Goal: Navigation & Orientation: Find specific page/section

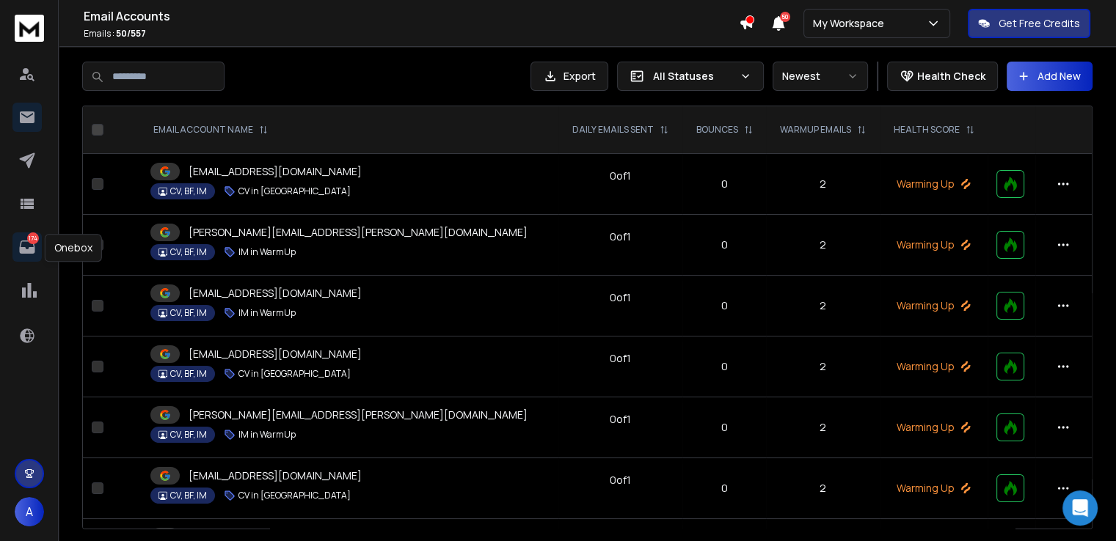
click at [17, 246] on link "174" at bounding box center [26, 247] width 29 height 29
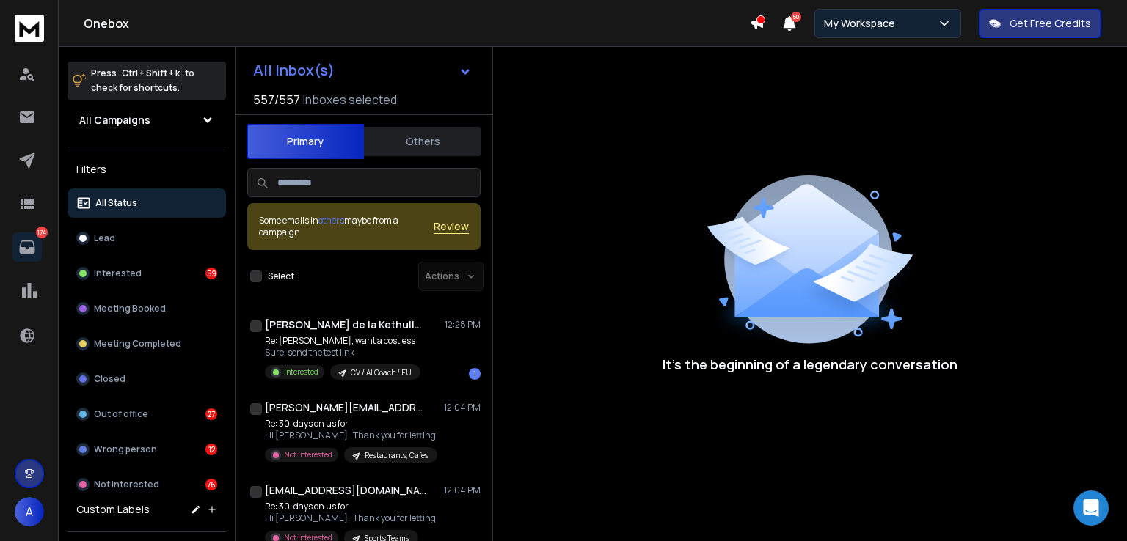
click at [858, 24] on p "My Workspace" at bounding box center [862, 23] width 77 height 15
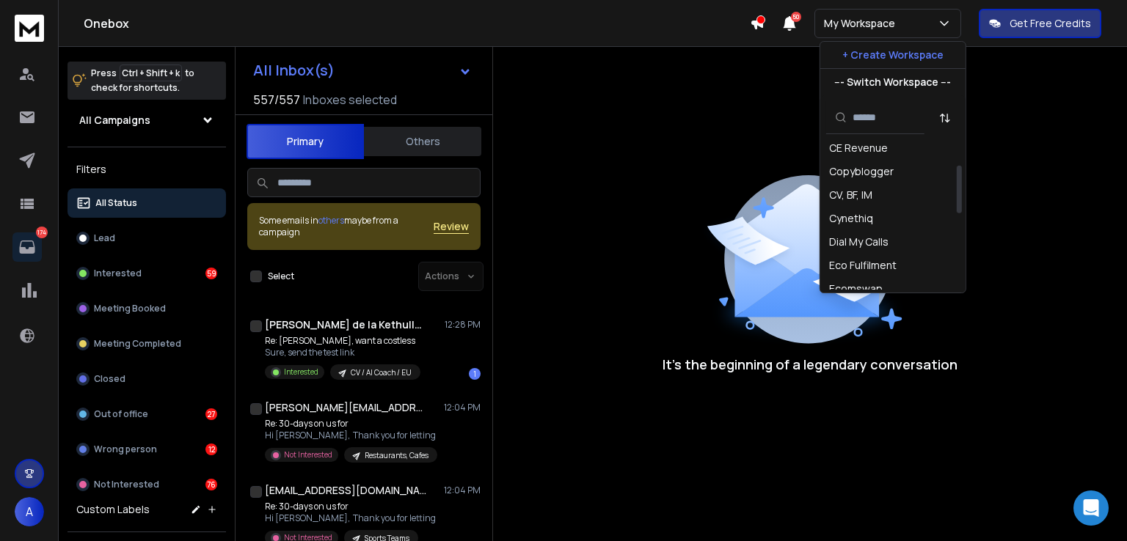
scroll to position [138, 0]
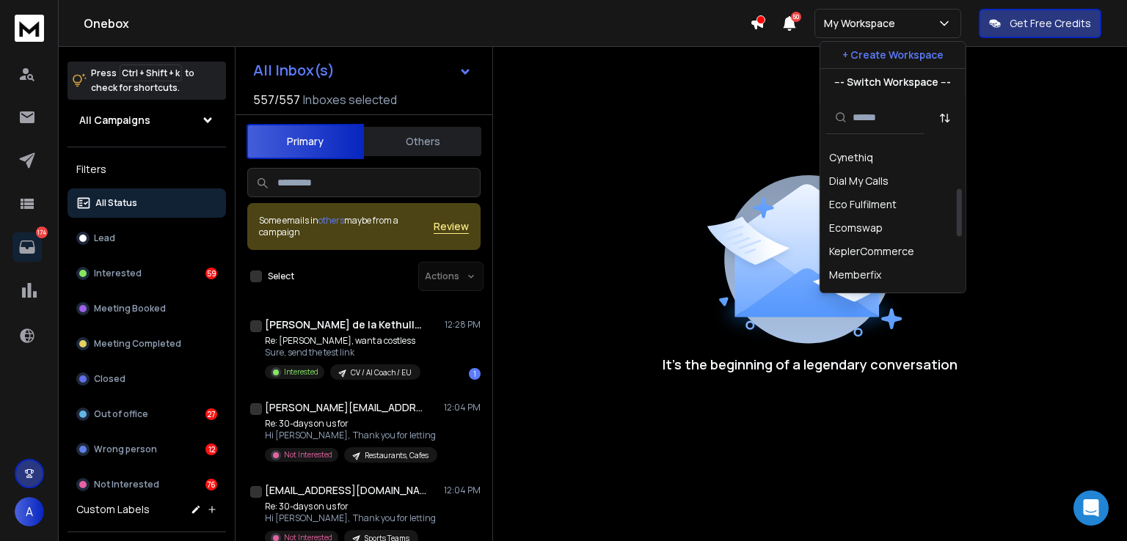
drag, startPoint x: 959, startPoint y: 172, endPoint x: 962, endPoint y: 217, distance: 45.6
click at [962, 217] on div at bounding box center [959, 213] width 5 height 48
click at [917, 205] on div "Eco Fulfilment" at bounding box center [892, 204] width 139 height 23
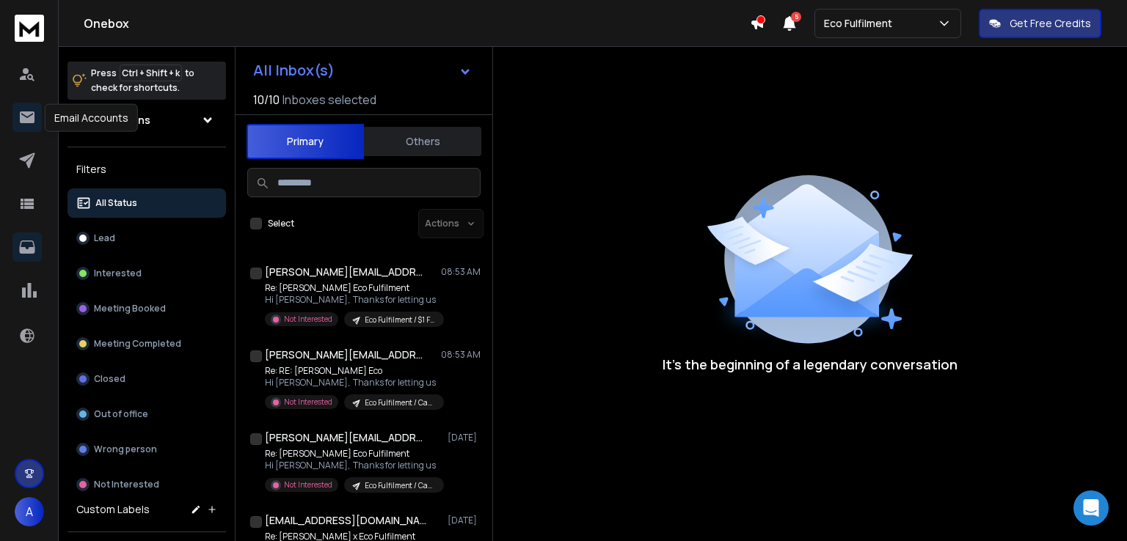
click at [31, 115] on icon at bounding box center [27, 117] width 15 height 12
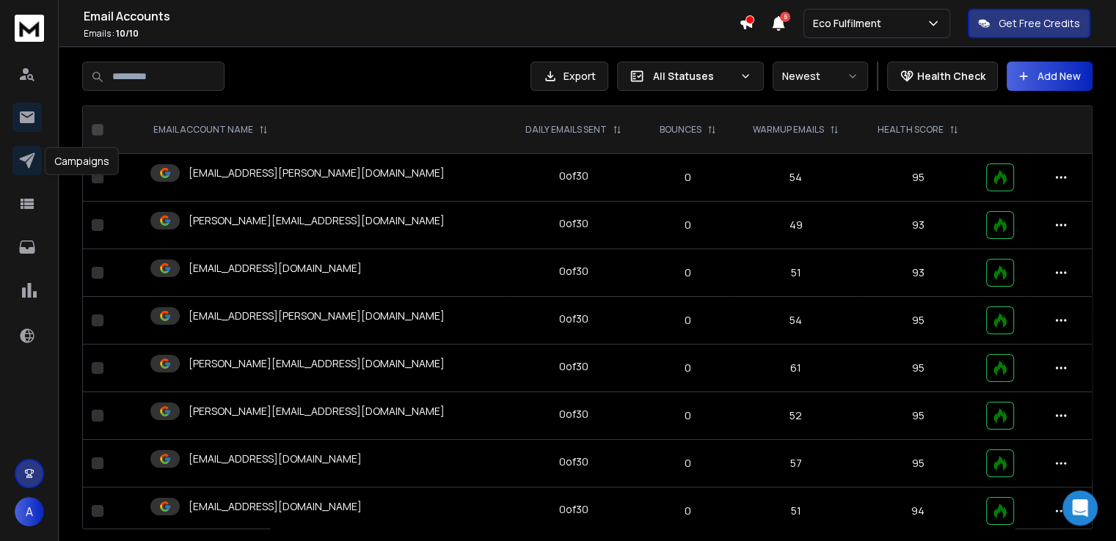
click at [37, 160] on link at bounding box center [26, 160] width 29 height 29
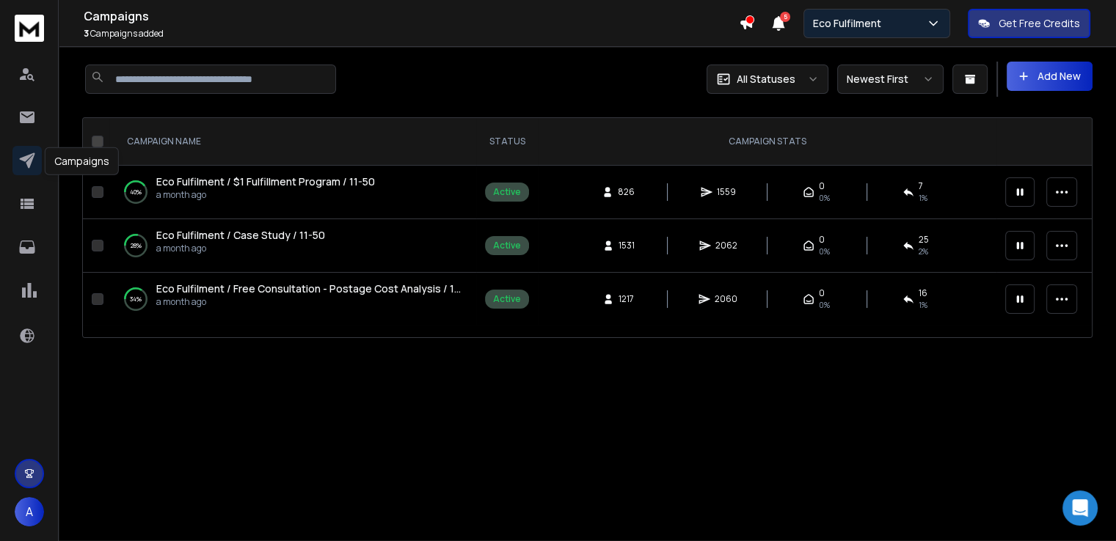
click at [892, 20] on div "Eco Fulfilment" at bounding box center [877, 23] width 128 height 15
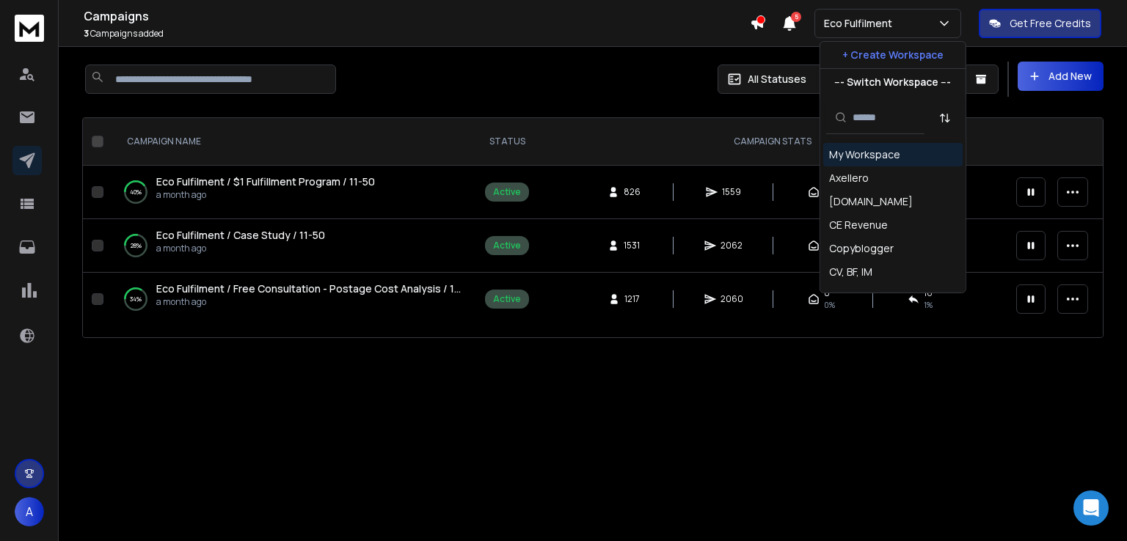
click at [901, 152] on div "My Workspace" at bounding box center [892, 154] width 139 height 23
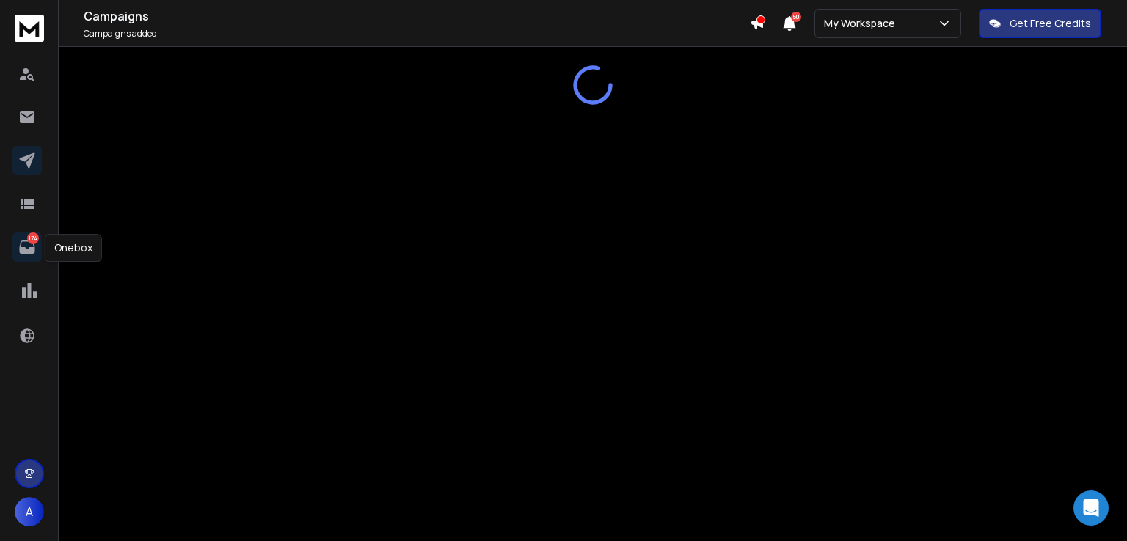
click at [32, 249] on icon at bounding box center [26, 247] width 15 height 13
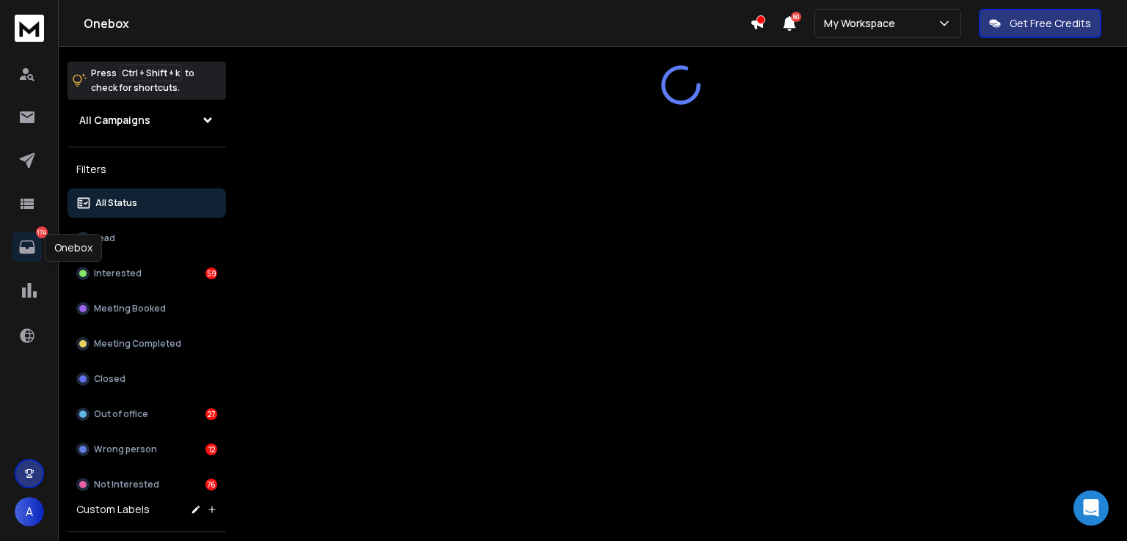
click at [32, 249] on icon at bounding box center [26, 247] width 15 height 13
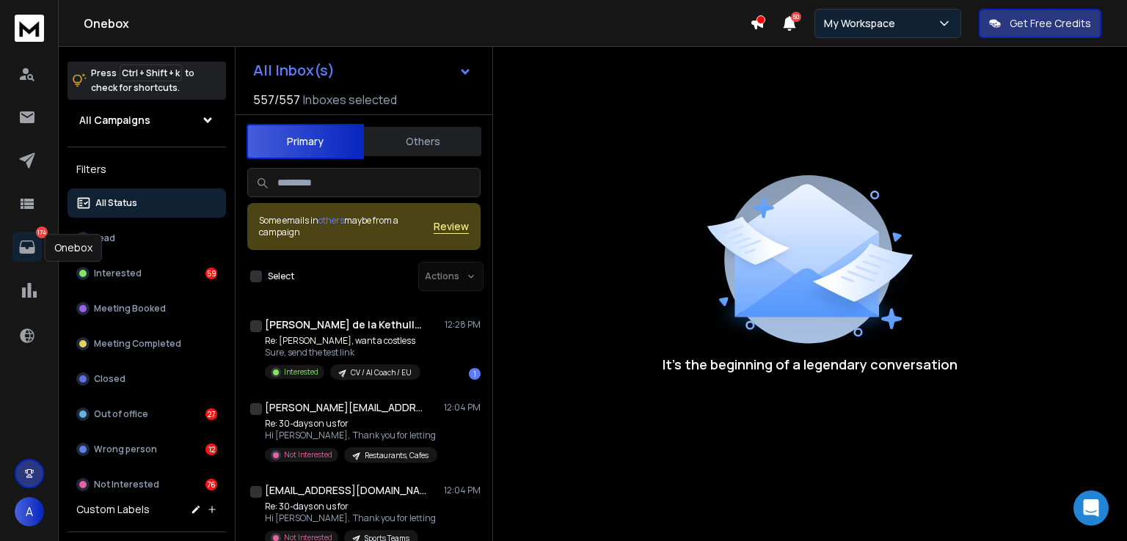
click at [869, 27] on p "My Workspace" at bounding box center [862, 23] width 77 height 15
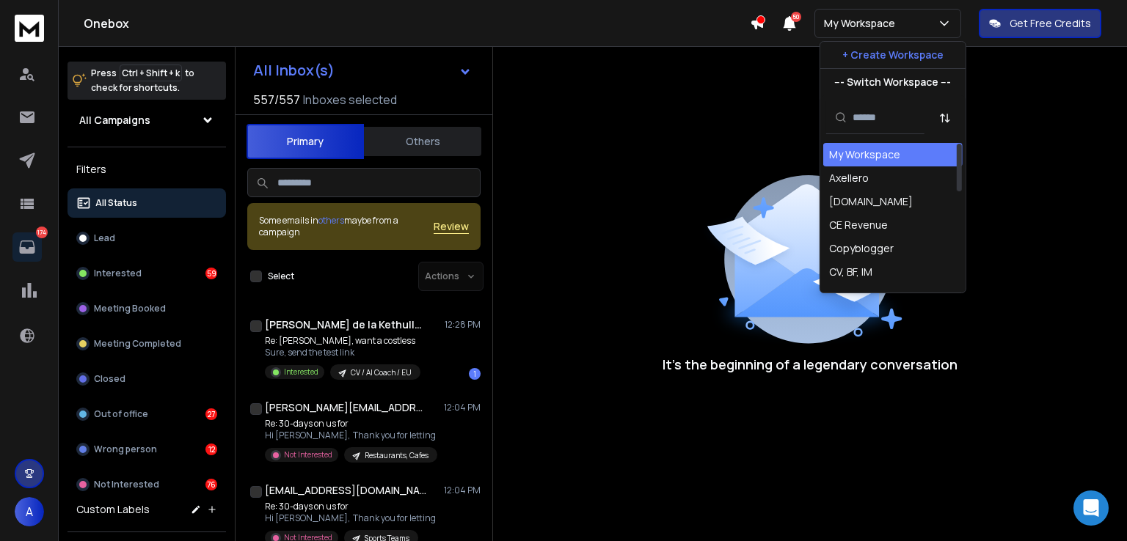
click at [855, 159] on div "My Workspace" at bounding box center [864, 154] width 71 height 15
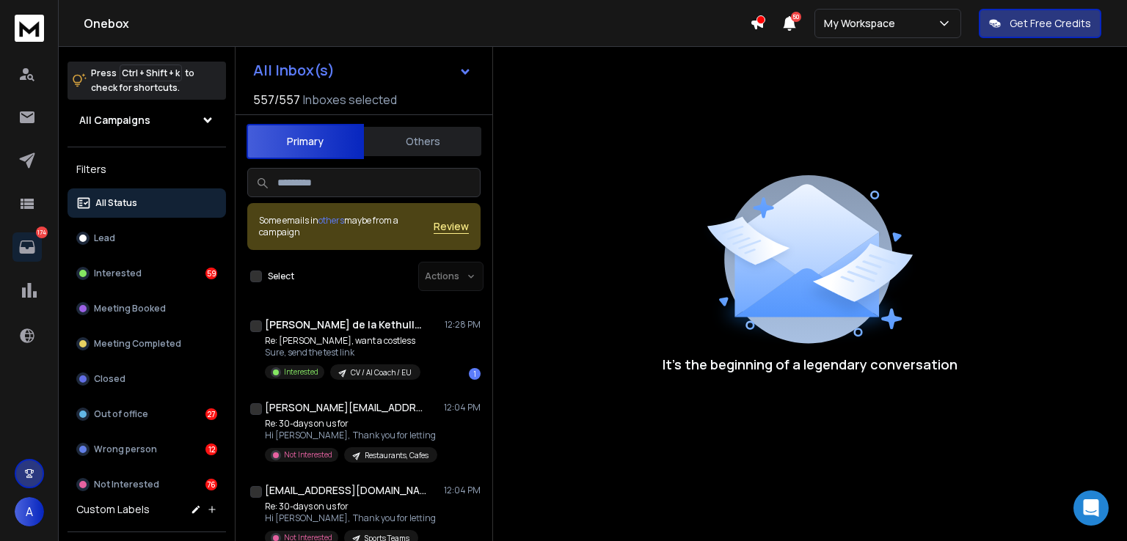
drag, startPoint x: 493, startPoint y: 310, endPoint x: 490, endPoint y: 340, distance: 30.2
click at [492, 341] on div "All Inbox(s) 557 / 557 Inboxes selected Primary Others Some emails in others ma…" at bounding box center [681, 317] width 892 height 541
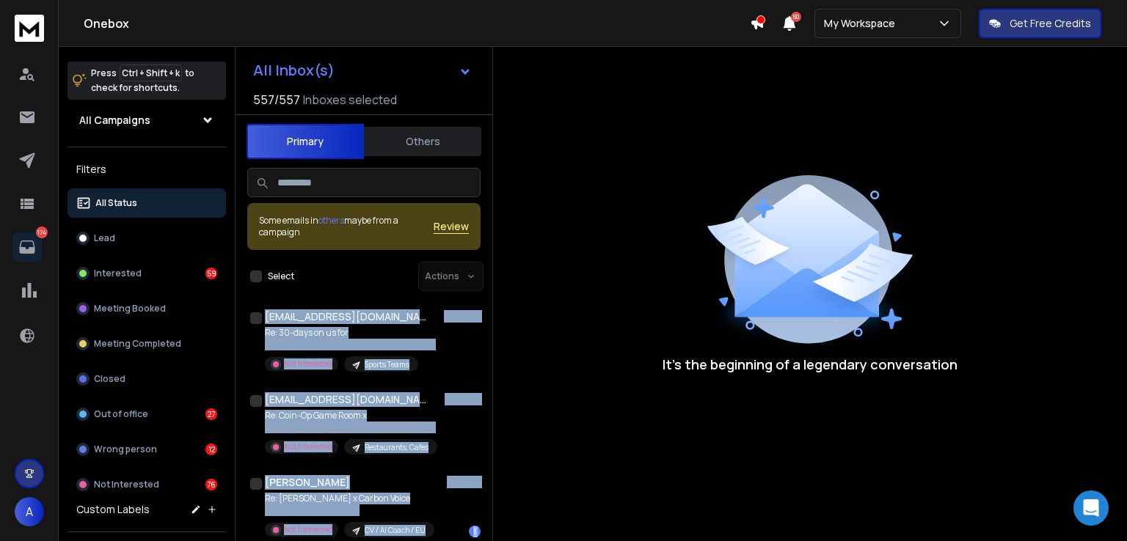
scroll to position [255, 0]
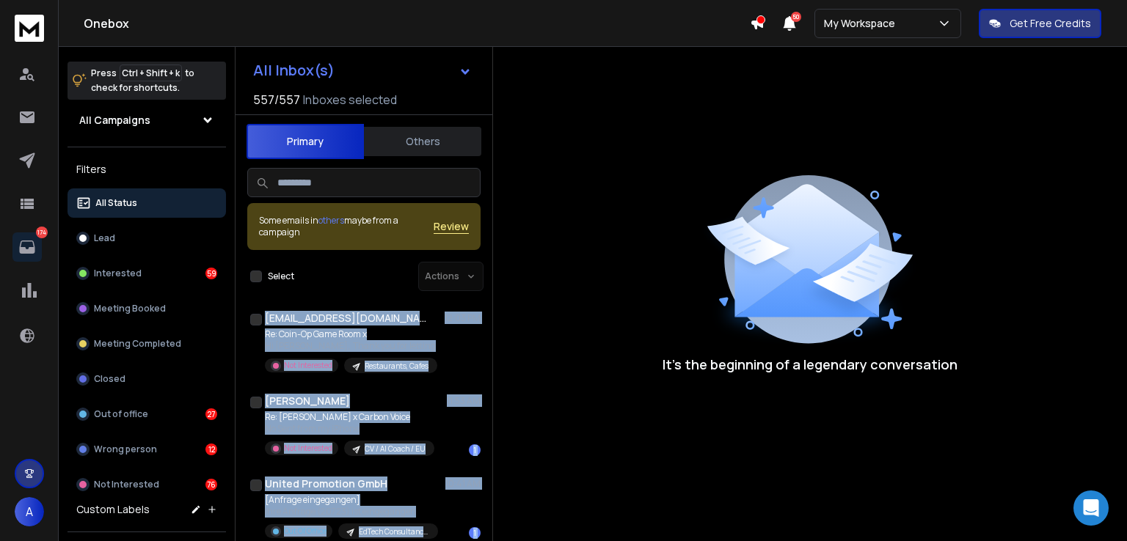
click at [549, 366] on div "It’s the beginning of a legendary conversation" at bounding box center [810, 277] width 634 height 460
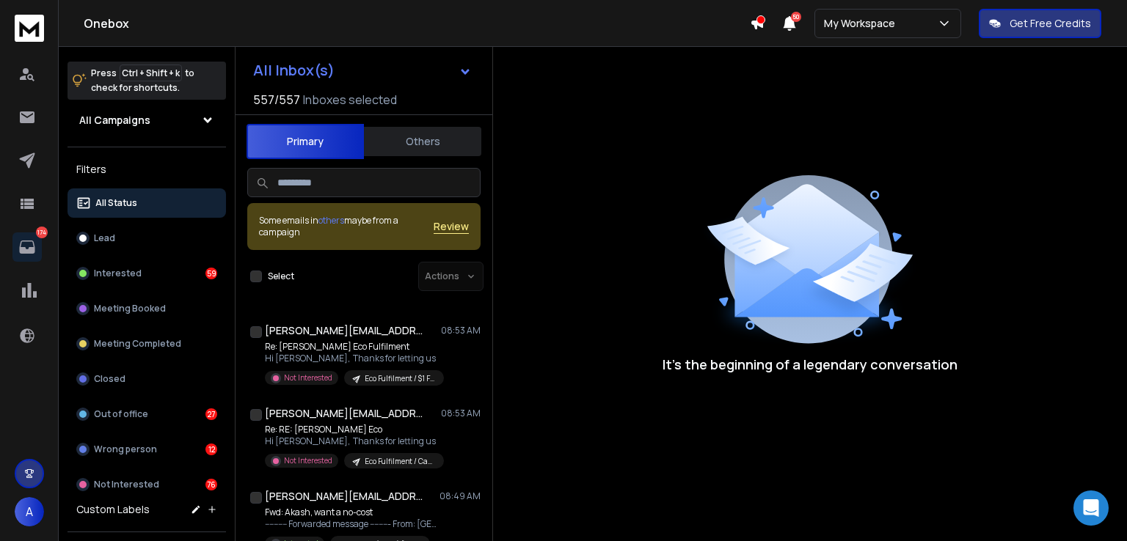
scroll to position [0, 0]
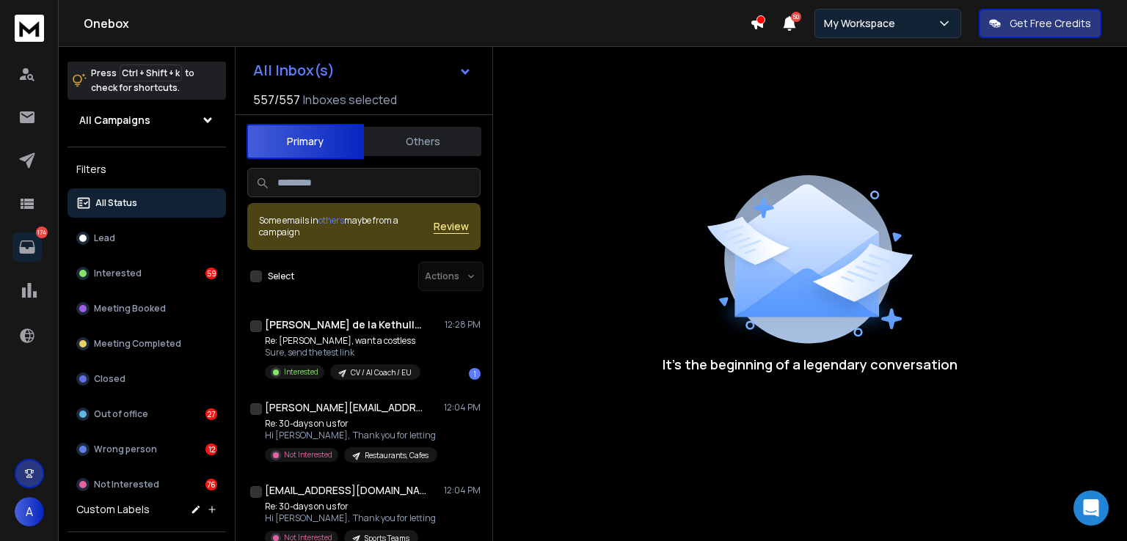
click at [882, 16] on p "My Workspace" at bounding box center [862, 23] width 77 height 15
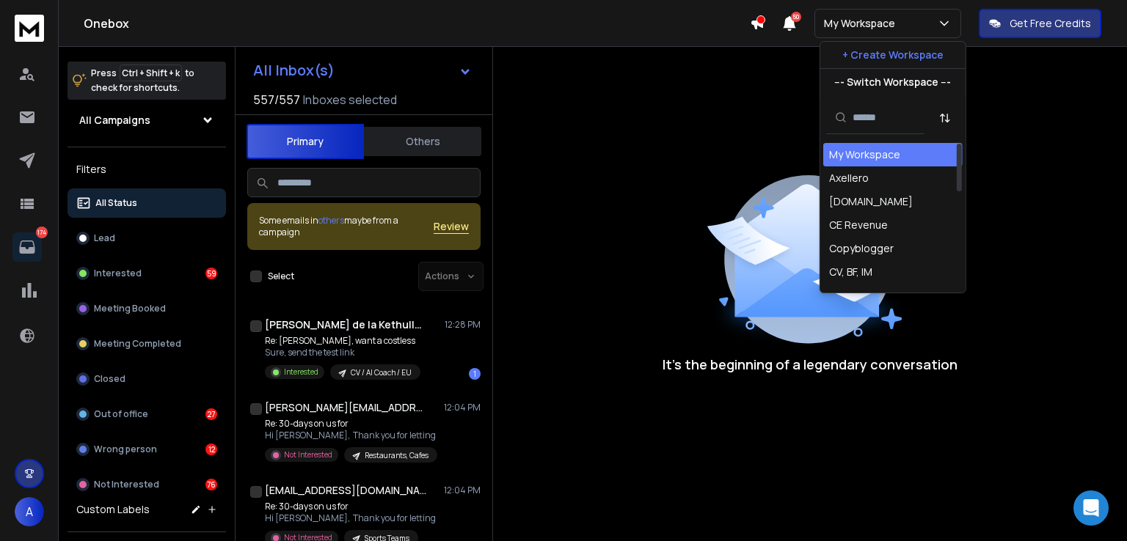
click at [891, 162] on div "My Workspace" at bounding box center [892, 154] width 139 height 23
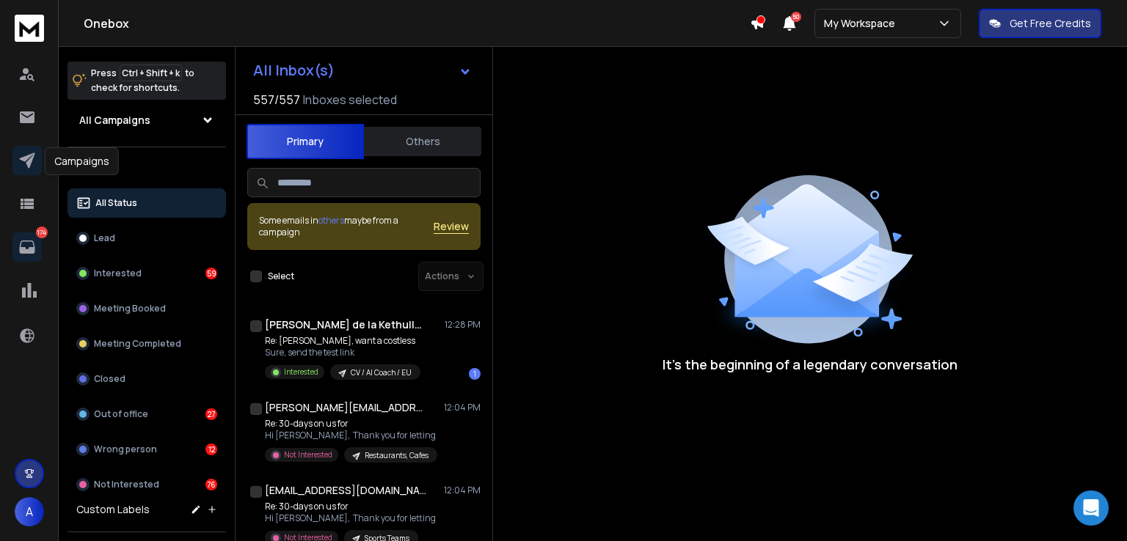
click at [33, 167] on icon at bounding box center [27, 161] width 18 height 18
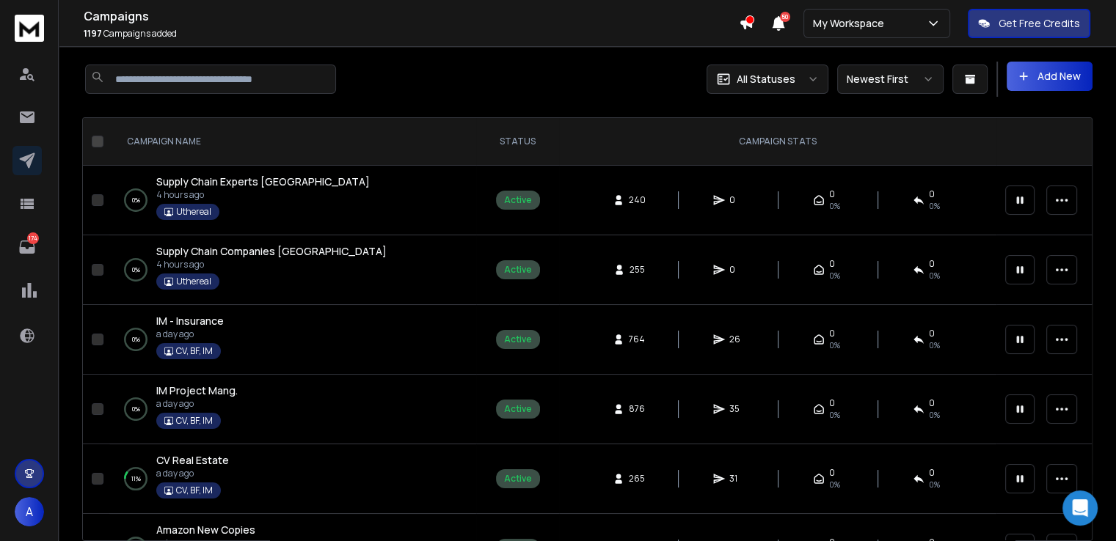
click at [295, 206] on div "0 % Supply Chain Experts [GEOGRAPHIC_DATA] 4 hours ago Uthereal" at bounding box center [292, 200] width 337 height 51
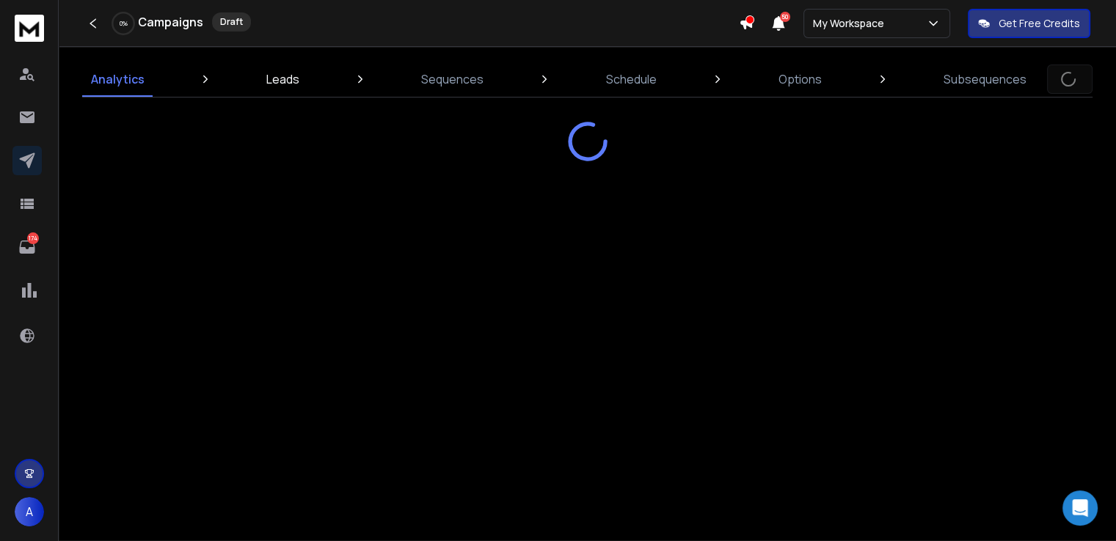
click at [287, 85] on p "Leads" at bounding box center [282, 79] width 33 height 18
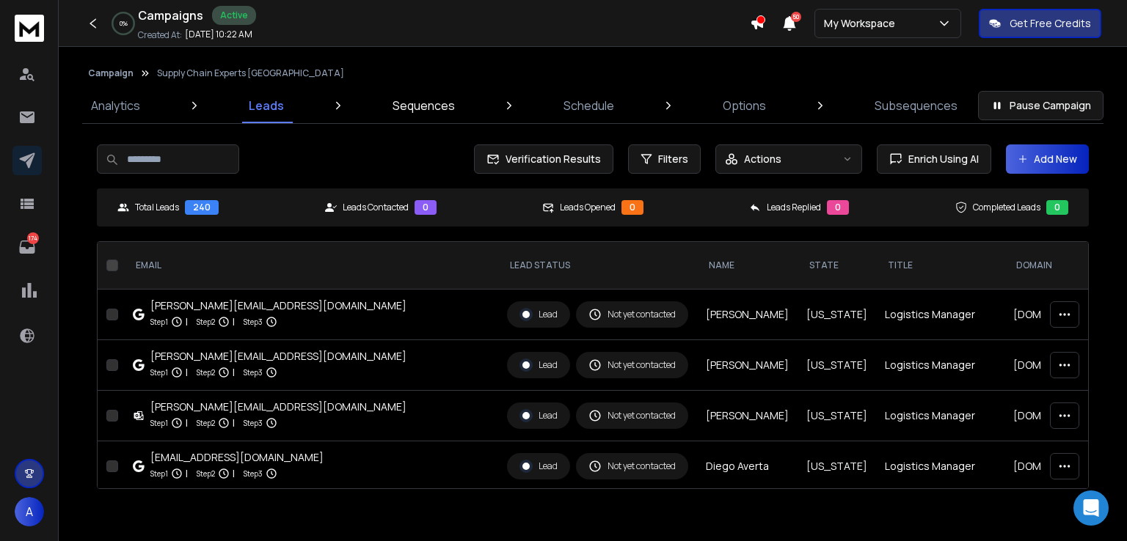
click at [461, 107] on link "Sequences" at bounding box center [424, 105] width 80 height 35
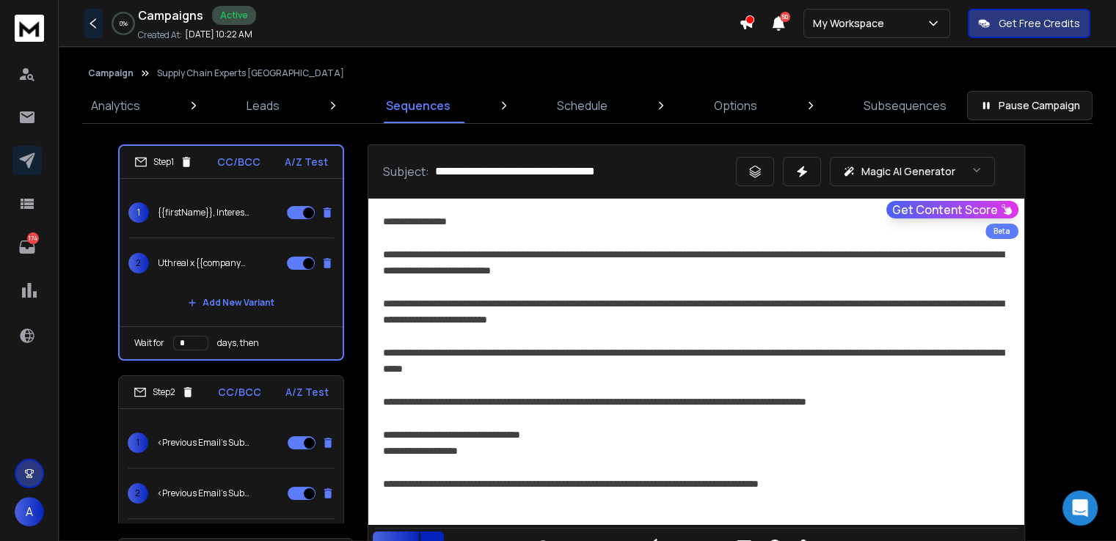
click at [97, 33] on button at bounding box center [93, 23] width 19 height 29
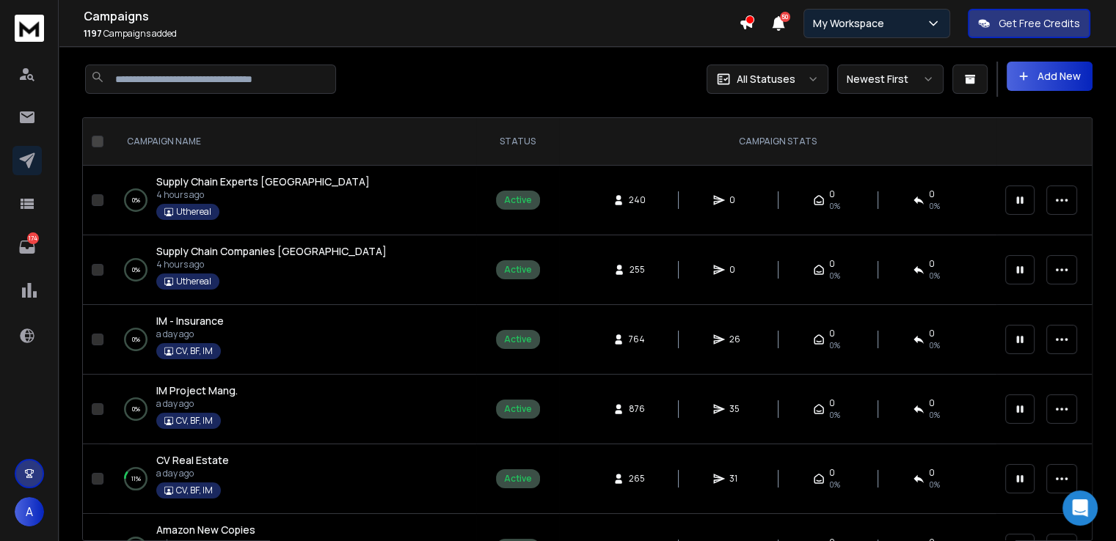
click at [858, 25] on p "My Workspace" at bounding box center [851, 23] width 77 height 15
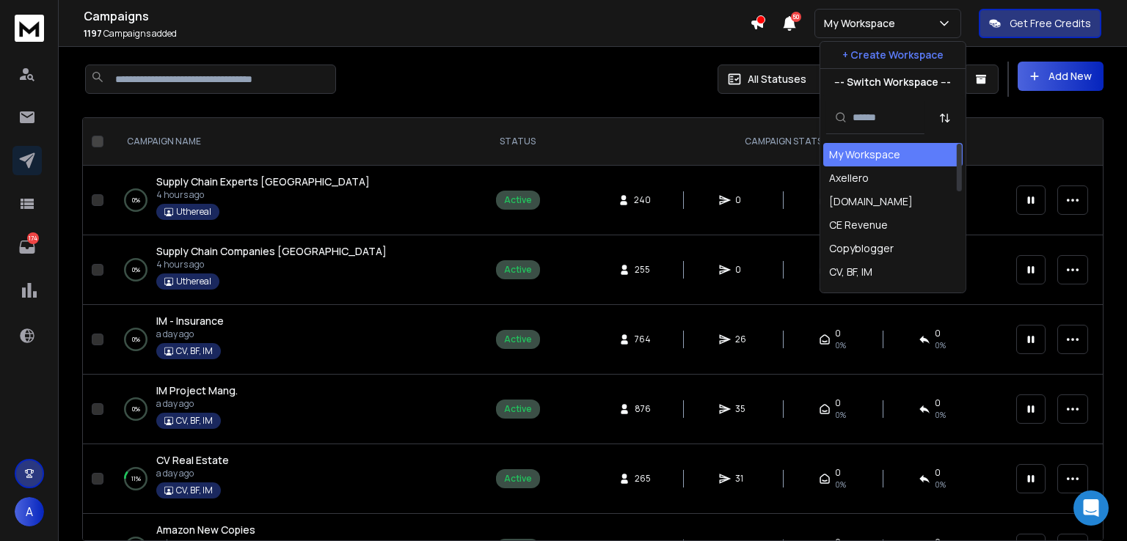
click at [882, 151] on div "My Workspace" at bounding box center [864, 154] width 71 height 15
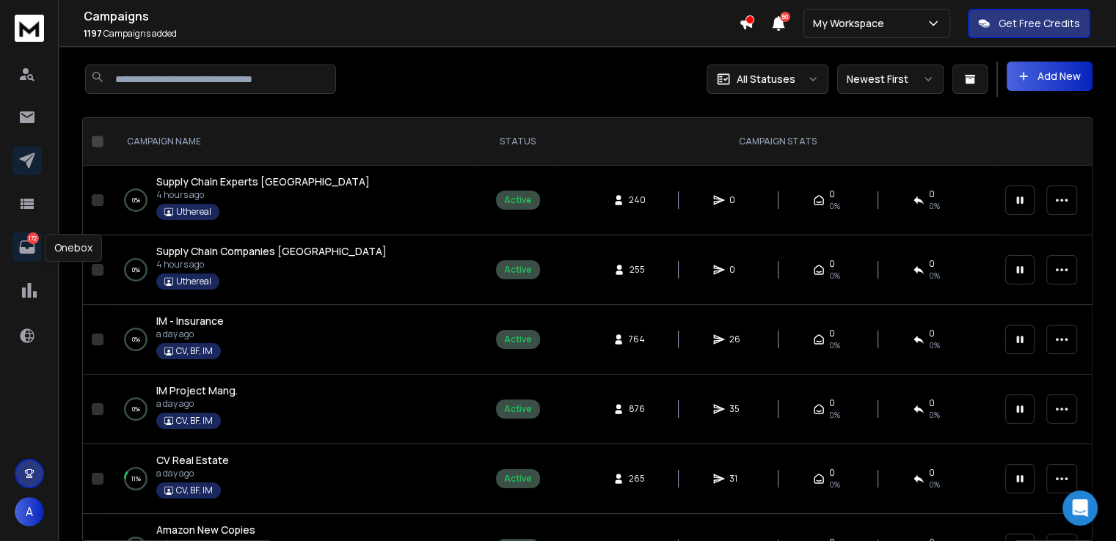
click at [34, 244] on p "172" at bounding box center [33, 239] width 12 height 12
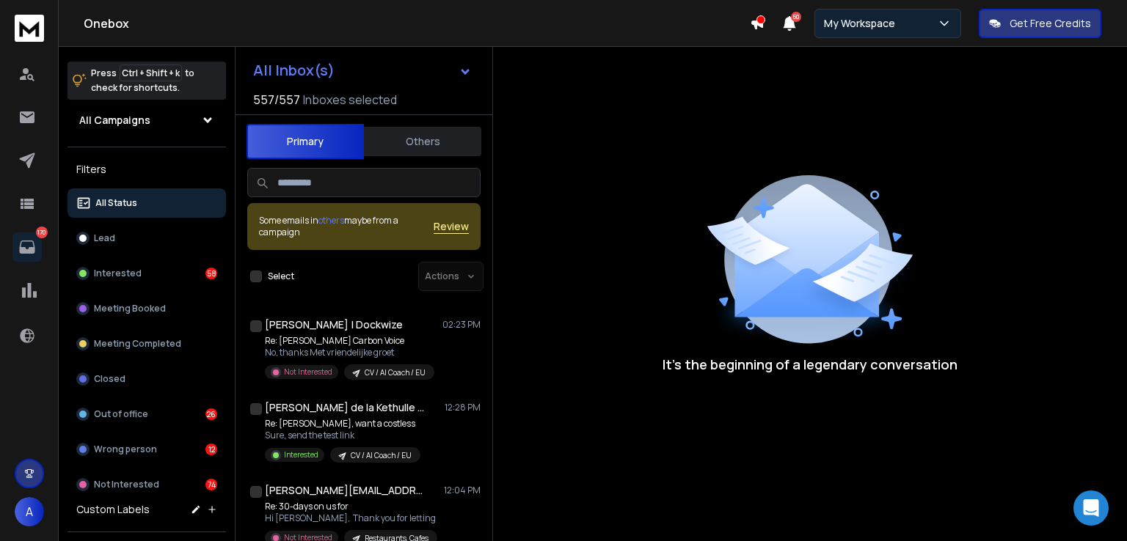
click at [866, 14] on button "My Workspace" at bounding box center [887, 23] width 147 height 29
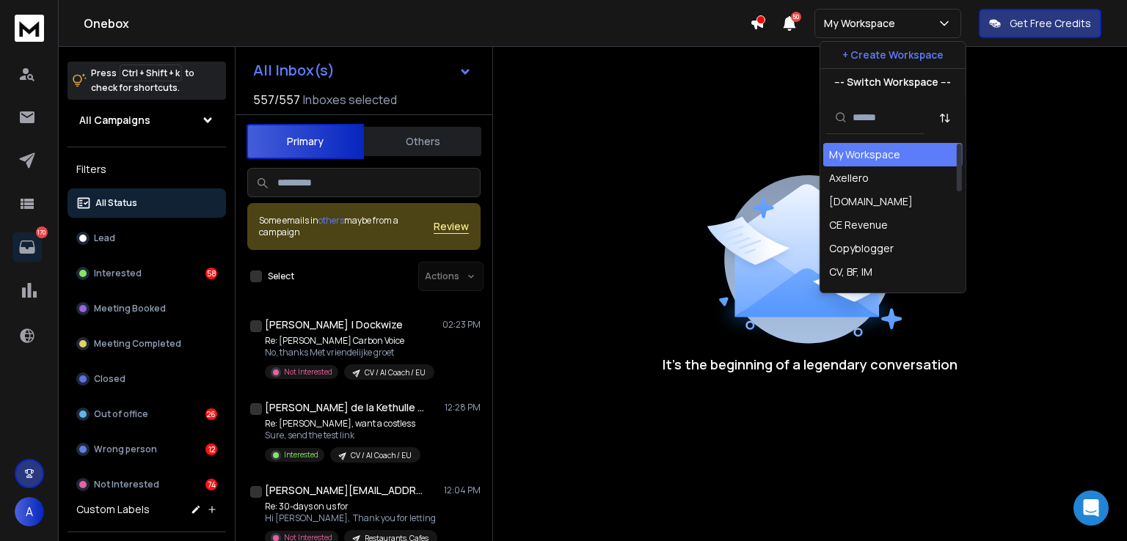
click at [874, 158] on div "My Workspace" at bounding box center [892, 154] width 139 height 23
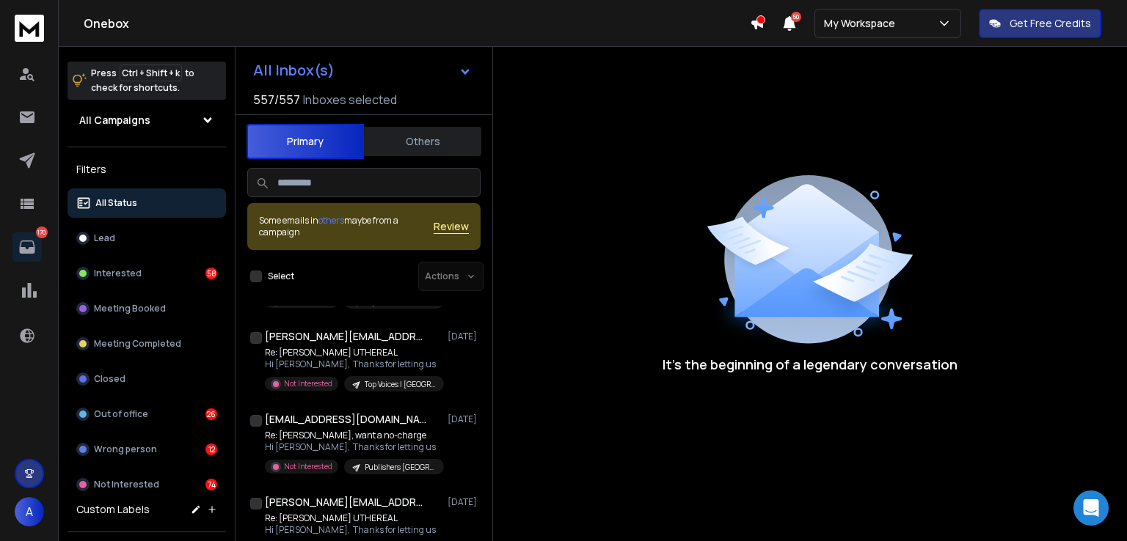
scroll to position [432, 0]
